Goal: Task Accomplishment & Management: Use online tool/utility

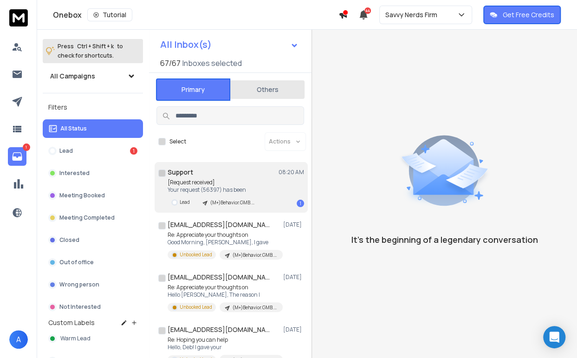
click at [226, 170] on div "Support 08:20 AM" at bounding box center [236, 172] width 137 height 9
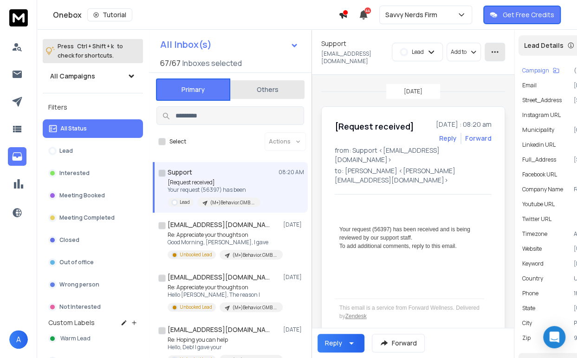
click at [499, 48] on icon "button" at bounding box center [495, 52] width 8 height 8
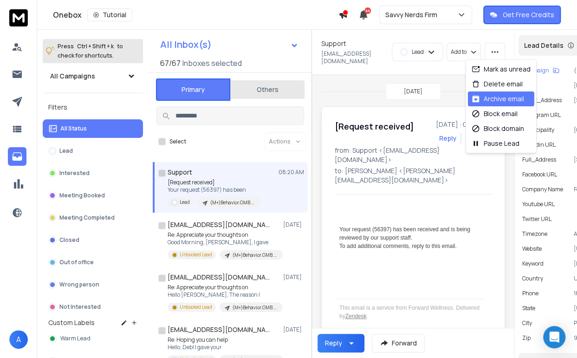
click at [494, 98] on div "Archive email" at bounding box center [498, 98] width 52 height 9
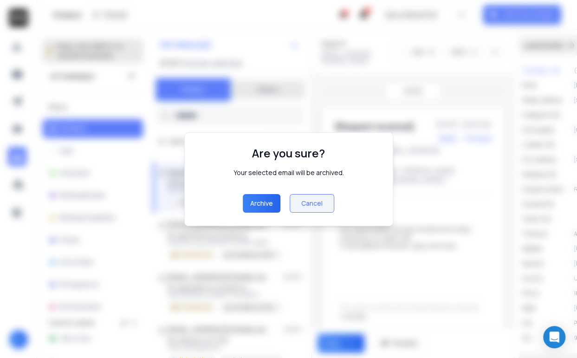
click at [258, 203] on p "archive" at bounding box center [261, 203] width 23 height 9
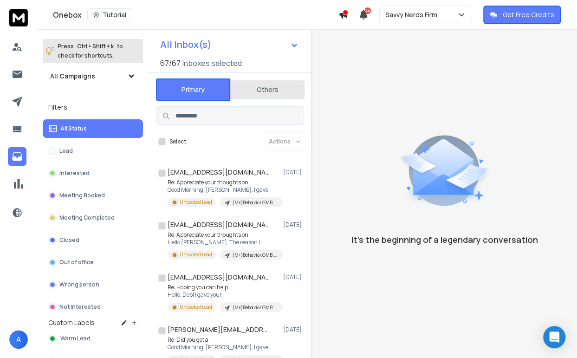
click at [390, 110] on div "It’s the beginning of a legendary conversation" at bounding box center [444, 182] width 265 height 304
